Goal: Task Accomplishment & Management: Manage account settings

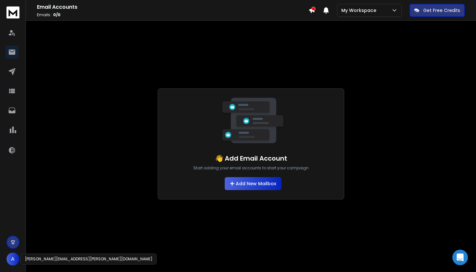
click at [11, 260] on span "A" at bounding box center [12, 258] width 13 height 13
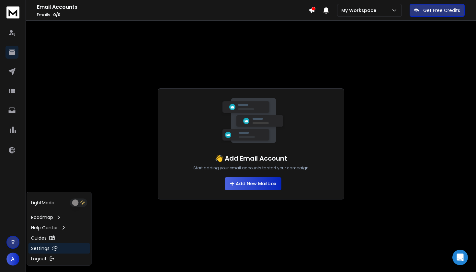
click at [45, 247] on p "Settings" at bounding box center [40, 248] width 18 height 6
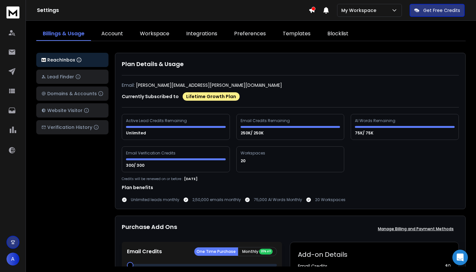
click at [156, 30] on link "Workspace" at bounding box center [154, 34] width 42 height 14
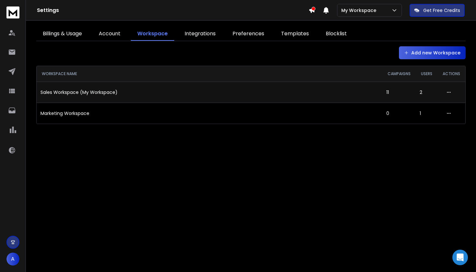
click at [376, 89] on td "Sales Workspace (My Workspace)" at bounding box center [210, 92] width 346 height 21
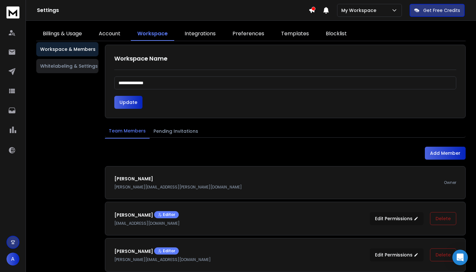
scroll to position [27, 0]
click at [395, 212] on button "Edit Permissions" at bounding box center [397, 218] width 54 height 13
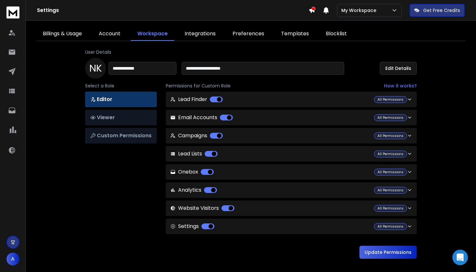
scroll to position [37, 0]
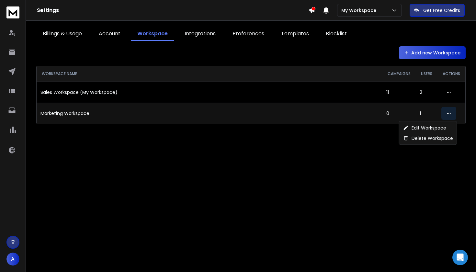
click at [452, 115] on button "button" at bounding box center [448, 113] width 15 height 13
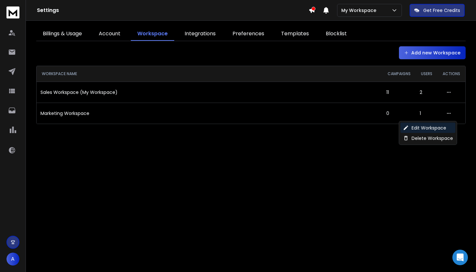
click at [427, 128] on p "Edit Workspace" at bounding box center [428, 128] width 35 height 6
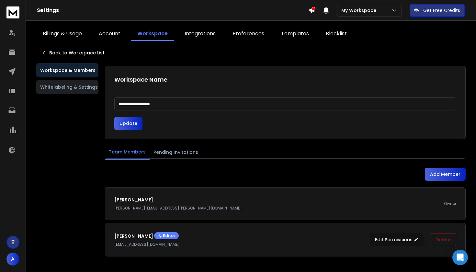
click at [445, 174] on button "Add Member" at bounding box center [445, 174] width 41 height 13
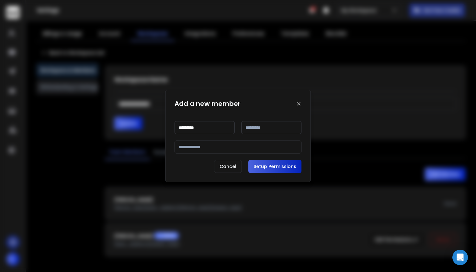
type input "*********"
type input "*"
type input "**********"
click at [230, 163] on button "Cancel" at bounding box center [228, 166] width 28 height 13
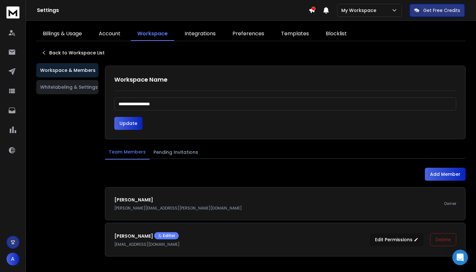
click at [439, 176] on button "Add Member" at bounding box center [445, 174] width 41 height 13
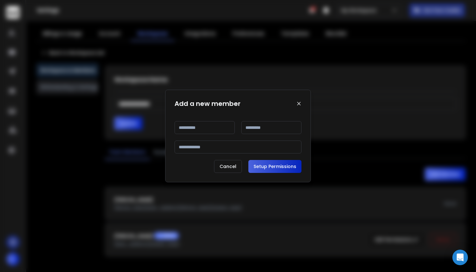
paste input "**********"
click at [196, 128] on input at bounding box center [204, 127] width 60 height 13
click at [240, 150] on input "**********" at bounding box center [237, 146] width 127 height 13
type input "**********"
click at [207, 128] on input at bounding box center [204, 127] width 60 height 13
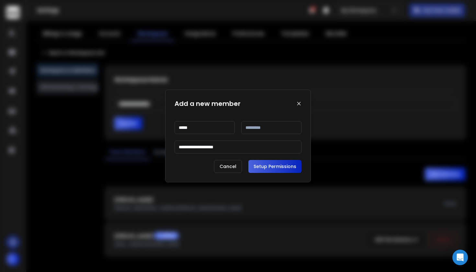
type input "*****"
click at [274, 165] on button "Setup Permissions" at bounding box center [274, 166] width 53 height 13
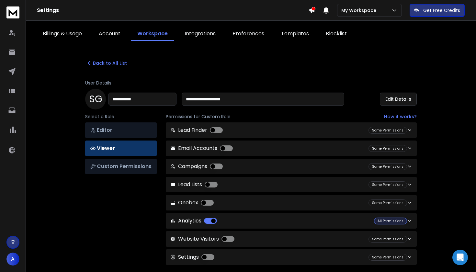
click at [219, 129] on button "button" at bounding box center [216, 130] width 13 height 6
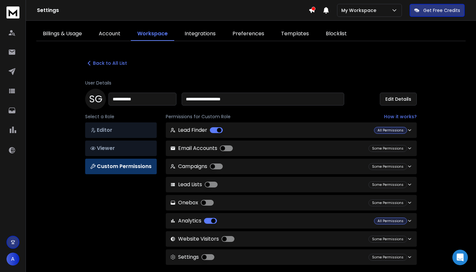
click at [212, 129] on button "button" at bounding box center [216, 130] width 13 height 6
click at [219, 129] on button "button" at bounding box center [216, 130] width 13 height 6
click at [226, 146] on button "button" at bounding box center [226, 148] width 13 height 6
click at [227, 166] on div "Campaigns Some Permissions" at bounding box center [288, 166] width 237 height 8
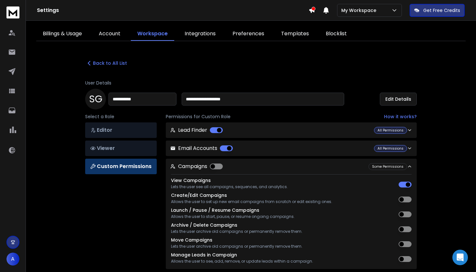
click at [221, 166] on button "button" at bounding box center [216, 166] width 13 height 6
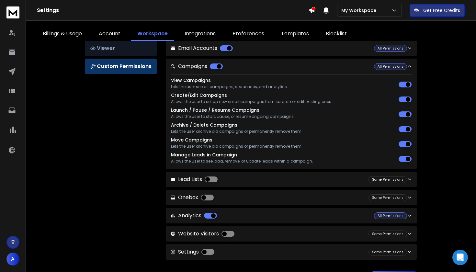
scroll to position [113, 0]
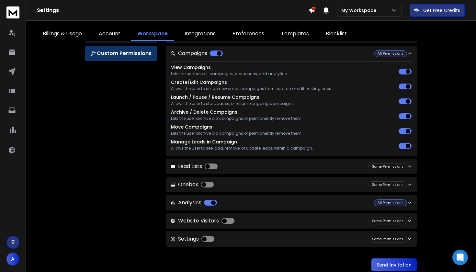
click at [213, 164] on button "button" at bounding box center [211, 166] width 13 height 6
click at [210, 183] on button "button" at bounding box center [207, 185] width 13 height 6
click at [233, 221] on button "button" at bounding box center [227, 221] width 13 height 6
click at [207, 239] on button "button" at bounding box center [207, 239] width 13 height 6
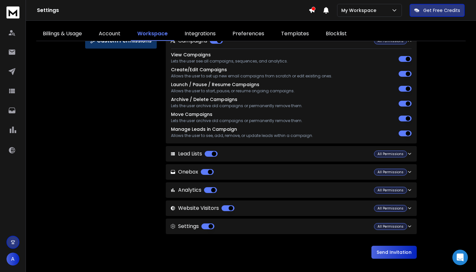
scroll to position [132, 0]
click at [393, 250] on button "Send Invitation" at bounding box center [393, 252] width 45 height 13
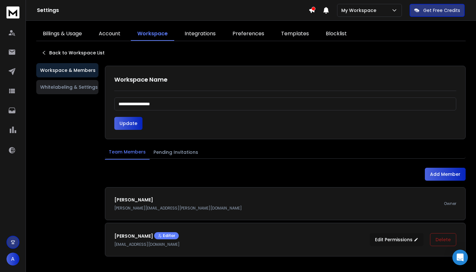
click at [400, 242] on button "Edit Permissions" at bounding box center [397, 239] width 54 height 13
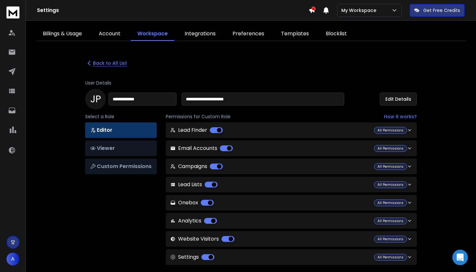
click at [111, 62] on button "Back to All List" at bounding box center [106, 63] width 42 height 8
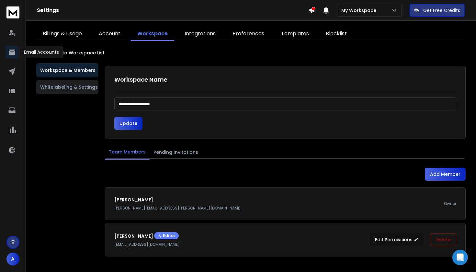
click at [15, 52] on icon at bounding box center [12, 52] width 6 height 5
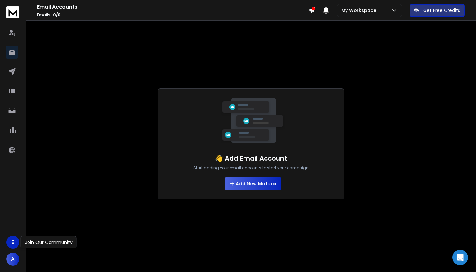
click at [15, 241] on icon at bounding box center [13, 243] width 4 height 4
click at [13, 12] on img at bounding box center [12, 12] width 13 height 12
click at [366, 9] on p "My Workspace" at bounding box center [360, 10] width 38 height 6
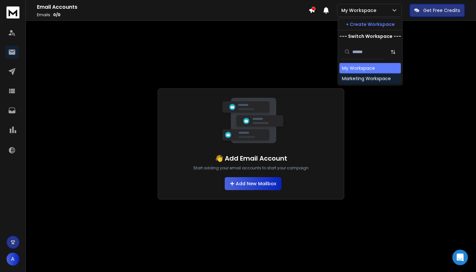
click at [362, 78] on div "Marketing Workspace" at bounding box center [366, 78] width 49 height 6
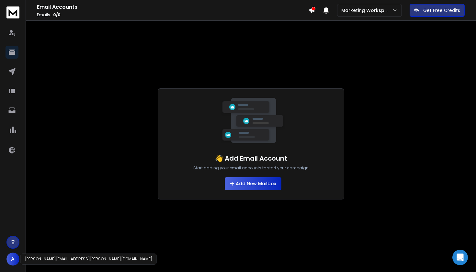
click at [15, 259] on span "A" at bounding box center [12, 258] width 13 height 13
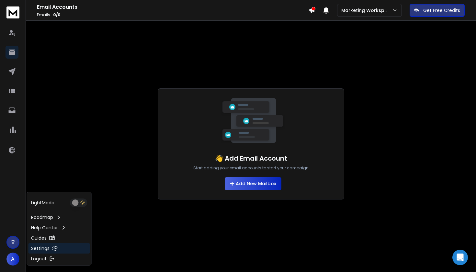
click at [50, 247] on div "Settings" at bounding box center [59, 248] width 62 height 10
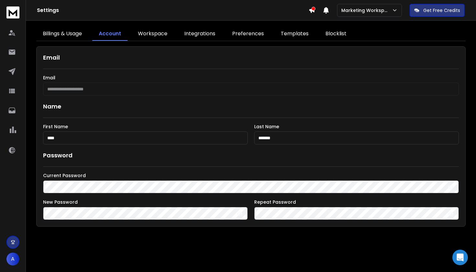
click at [158, 30] on link "Workspace" at bounding box center [152, 34] width 42 height 14
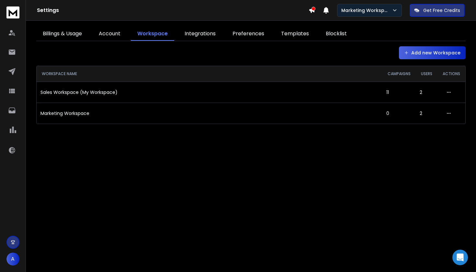
click at [375, 10] on p "Marketing Workspace" at bounding box center [366, 10] width 50 height 6
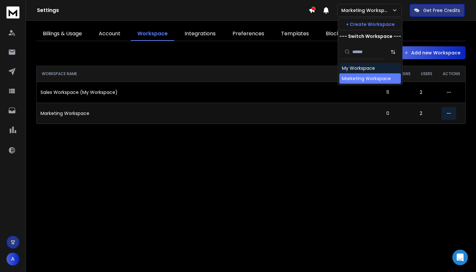
click at [450, 113] on icon "button" at bounding box center [449, 113] width 4 height 1
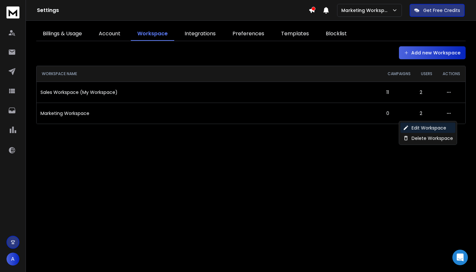
click at [429, 128] on p "Edit Workspace" at bounding box center [428, 128] width 35 height 6
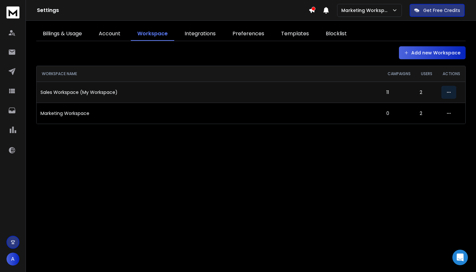
click at [452, 92] on button "button" at bounding box center [448, 92] width 15 height 13
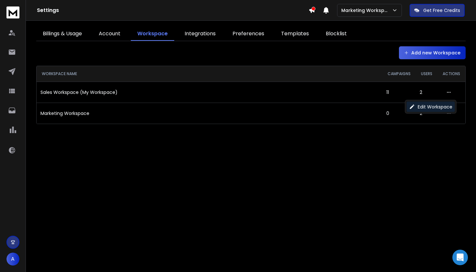
click at [433, 105] on p "Edit Workspace" at bounding box center [435, 107] width 35 height 6
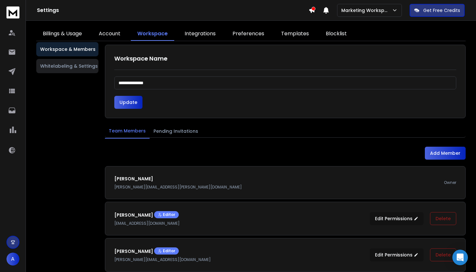
scroll to position [27, 0]
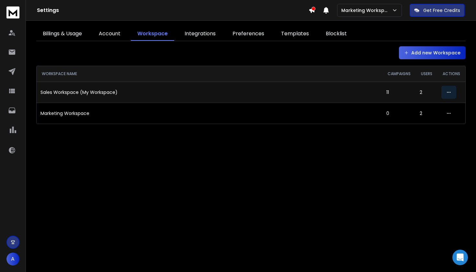
click at [450, 93] on icon "button" at bounding box center [448, 92] width 5 height 5
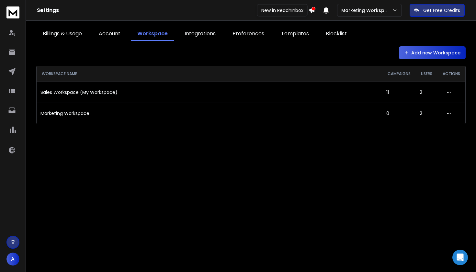
click at [314, 11] on icon at bounding box center [311, 10] width 5 height 5
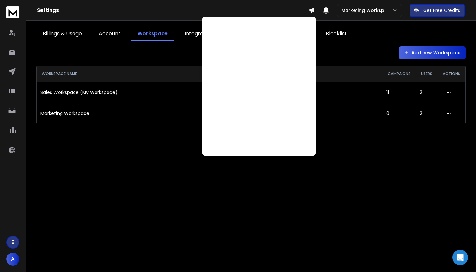
click at [85, 48] on div "Add new Workspace" at bounding box center [250, 52] width 429 height 13
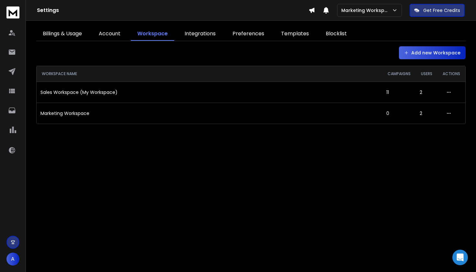
click at [64, 39] on link "Billings & Usage" at bounding box center [62, 34] width 52 height 14
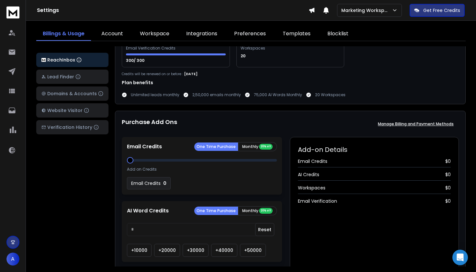
scroll to position [107, 0]
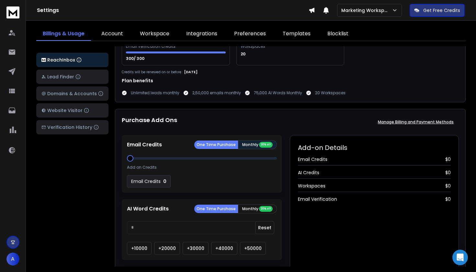
click at [249, 148] on button "Monthly 20% off" at bounding box center [257, 144] width 39 height 9
click at [219, 147] on button "One Time Purchase" at bounding box center [216, 144] width 44 height 8
click at [142, 181] on p "Email Credits" at bounding box center [145, 181] width 29 height 6
click at [157, 183] on p "Email Credits" at bounding box center [145, 181] width 29 height 6
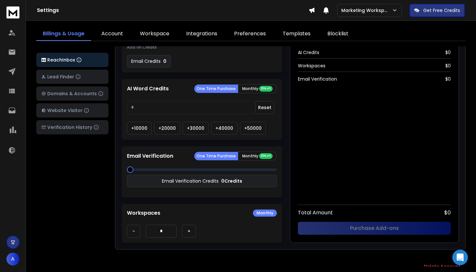
scroll to position [231, 0]
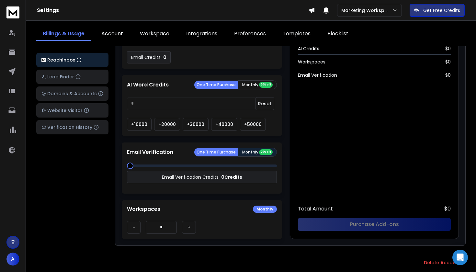
click at [259, 151] on div "20% off" at bounding box center [266, 152] width 14 height 6
click at [216, 151] on button "One Time Purchase" at bounding box center [216, 152] width 44 height 8
click at [196, 175] on p "Email Verification Credits" at bounding box center [190, 177] width 57 height 6
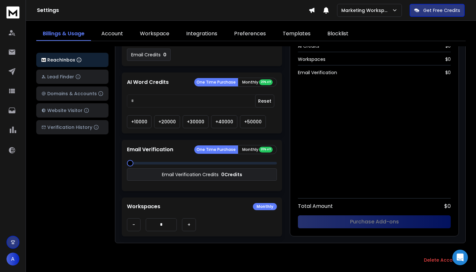
scroll to position [239, 0]
